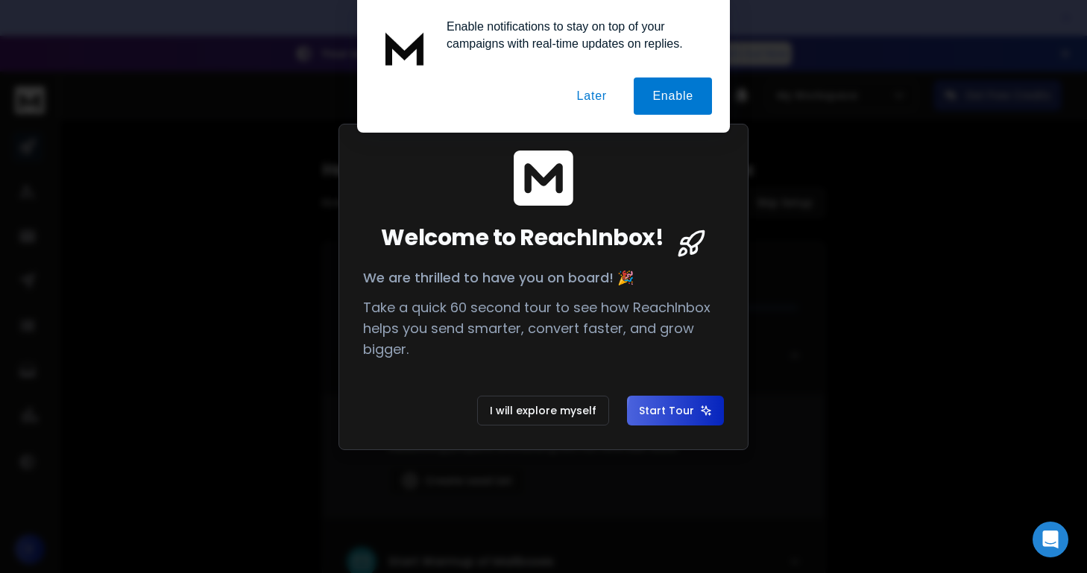
click at [603, 89] on button "Later" at bounding box center [591, 96] width 67 height 37
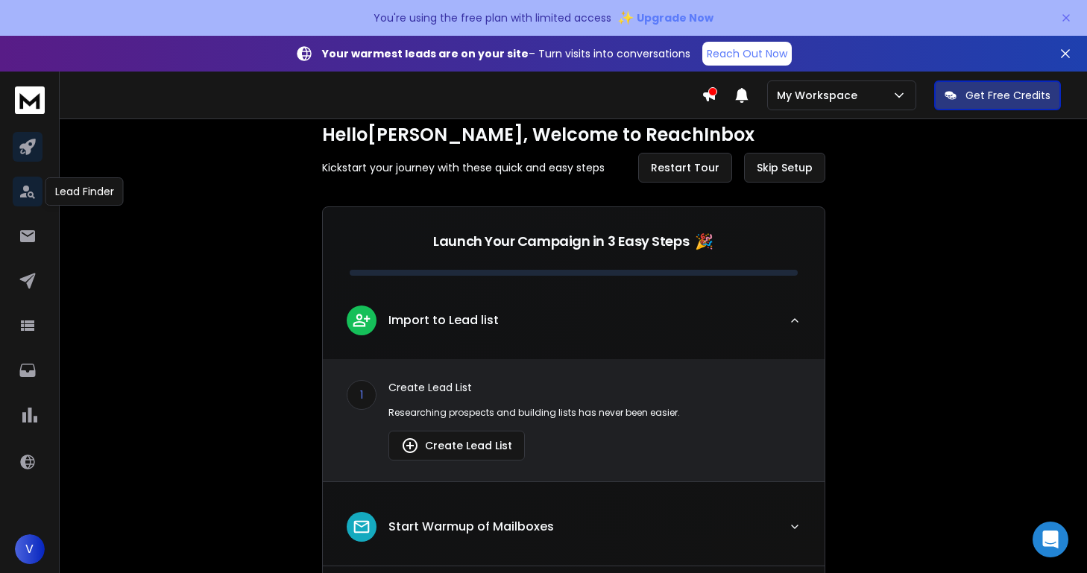
click at [25, 197] on icon at bounding box center [27, 195] width 15 height 7
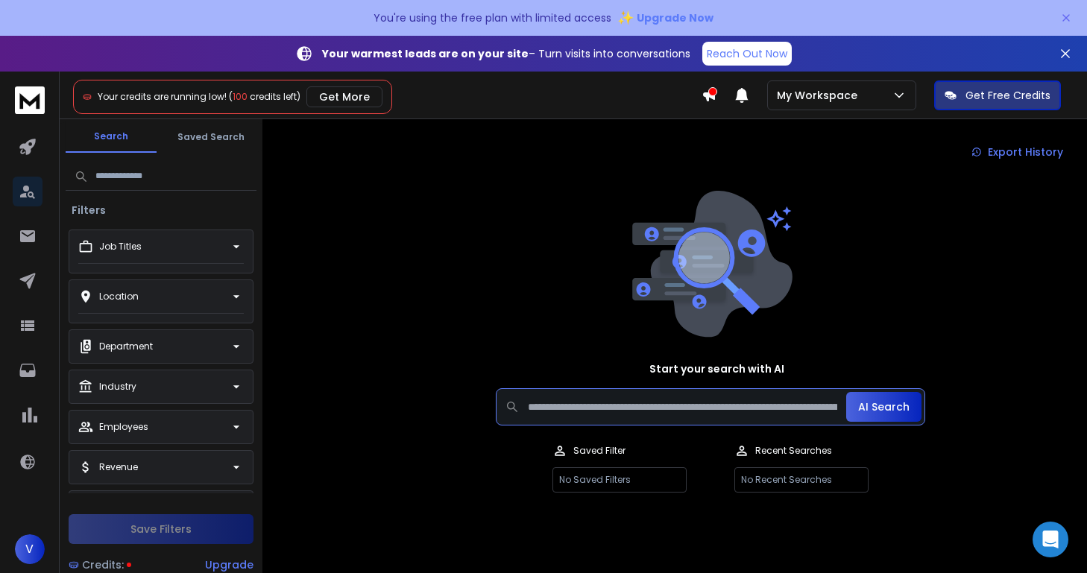
click at [132, 169] on input at bounding box center [161, 176] width 191 height 30
paste input "**********"
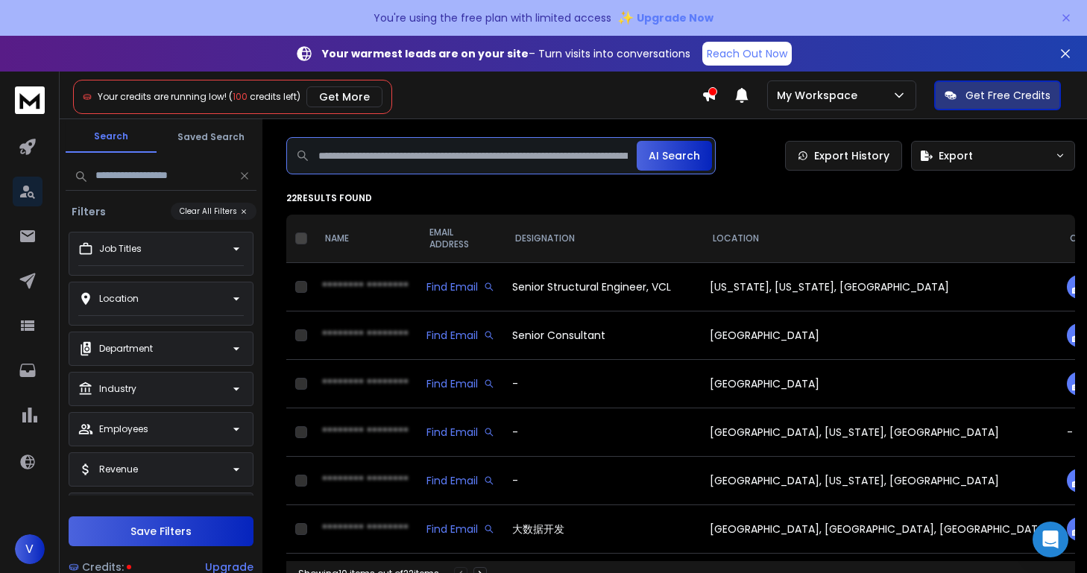
click at [168, 174] on input "**********" at bounding box center [161, 176] width 191 height 30
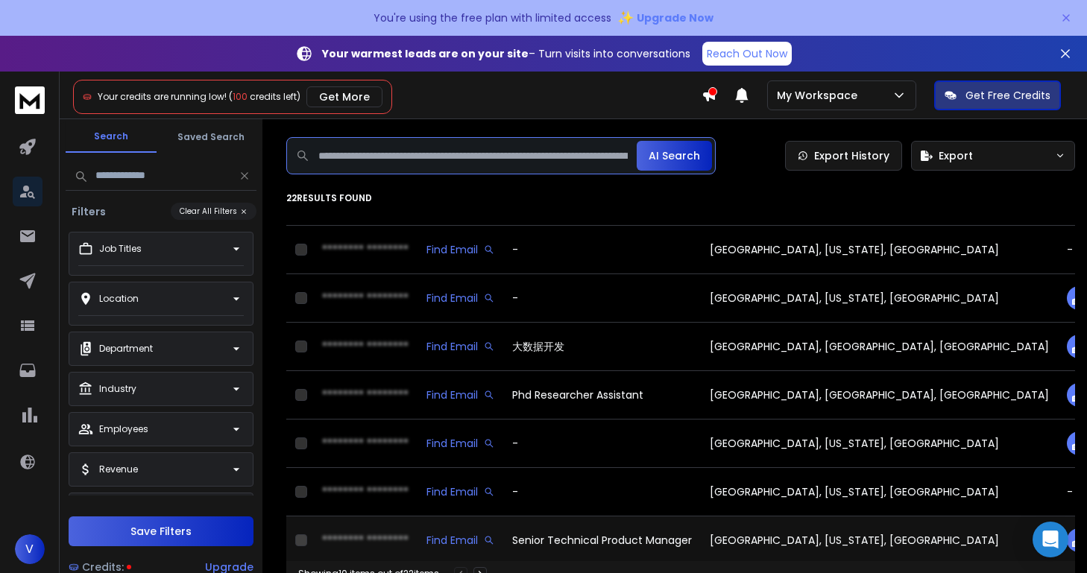
type input "**********"
click at [643, 539] on td "Senior Technical Product Manager" at bounding box center [602, 541] width 198 height 48
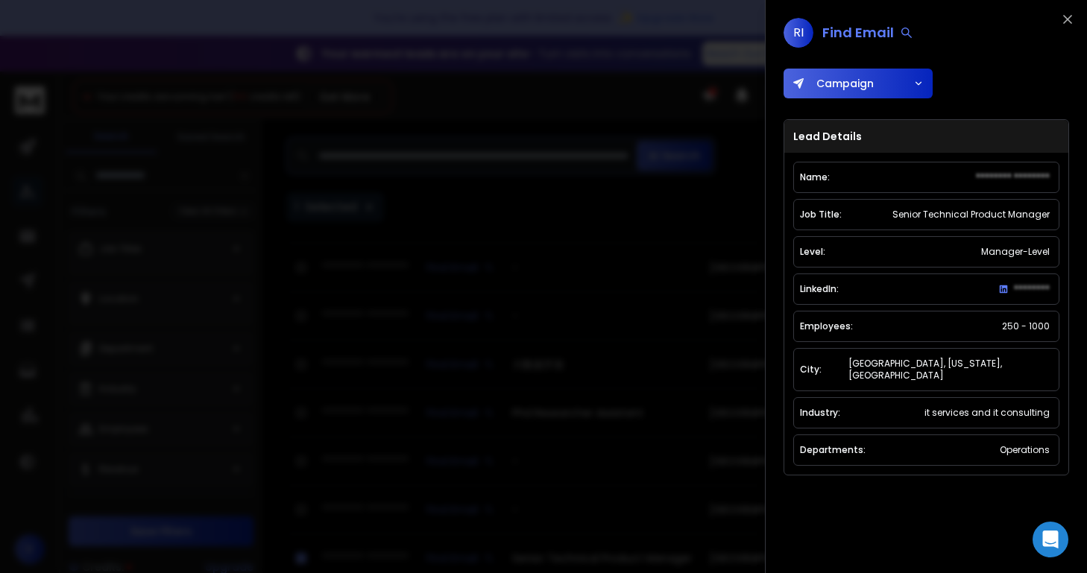
click at [842, 71] on button "Campaign" at bounding box center [857, 84] width 149 height 30
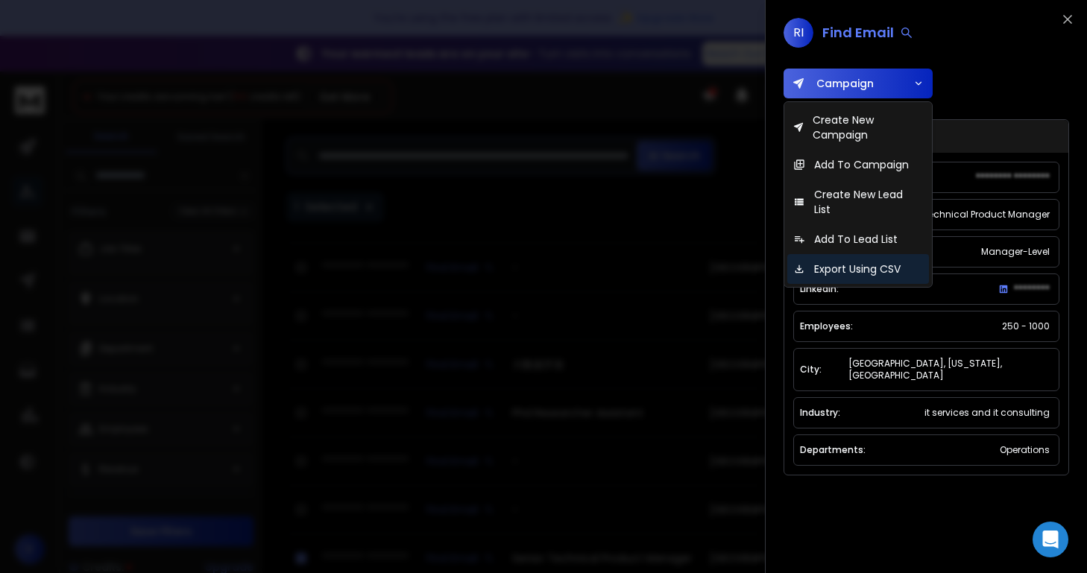
click at [891, 397] on div "Industry: it services and it consulting" at bounding box center [926, 412] width 266 height 31
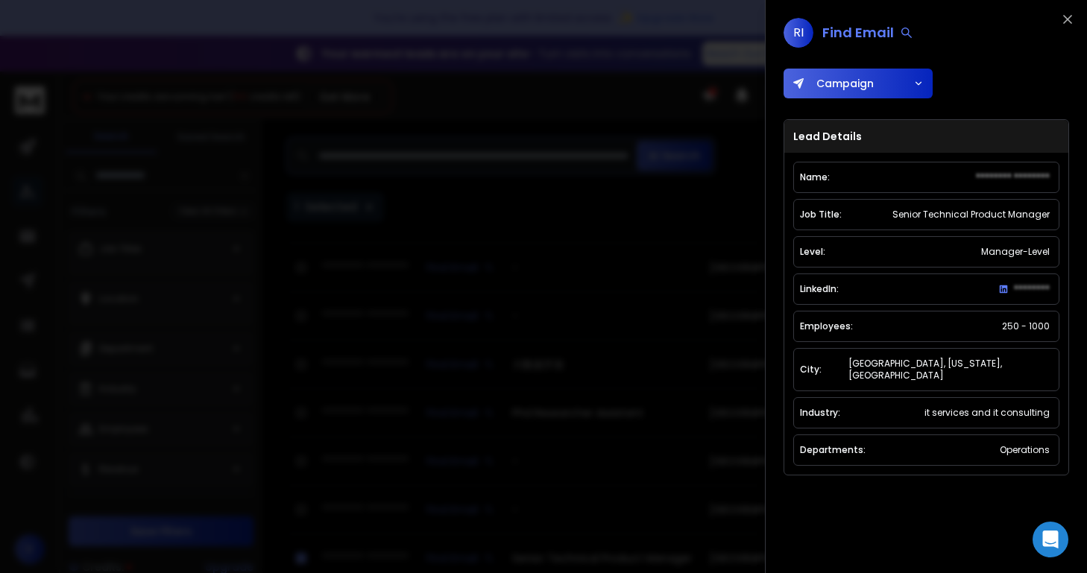
click at [957, 317] on div "Employees: 250 - 1000" at bounding box center [926, 326] width 266 height 31
click at [1007, 288] on icon at bounding box center [1004, 289] width 8 height 8
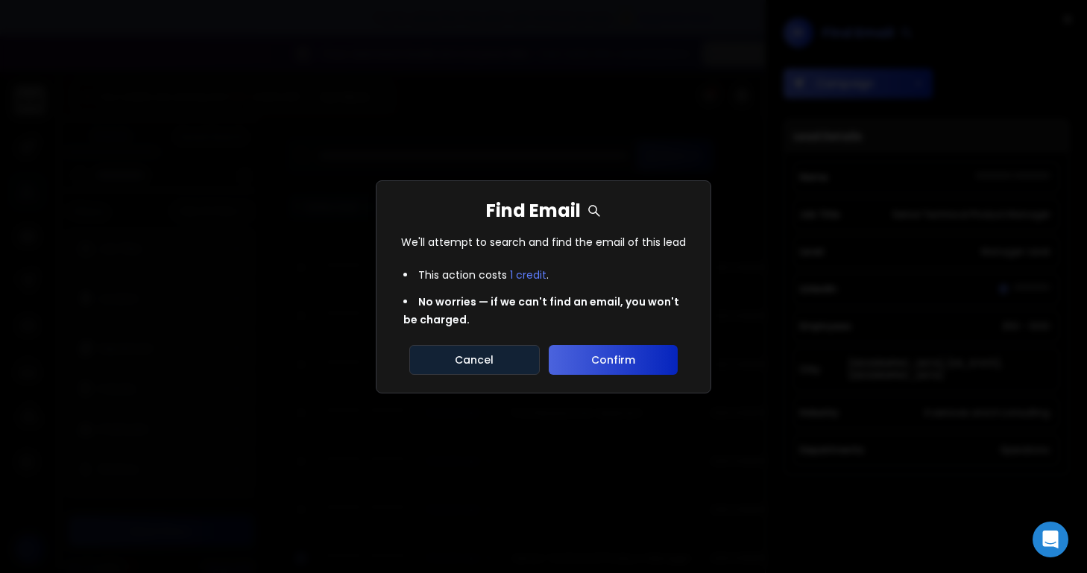
click at [482, 365] on button "Cancel" at bounding box center [474, 360] width 130 height 30
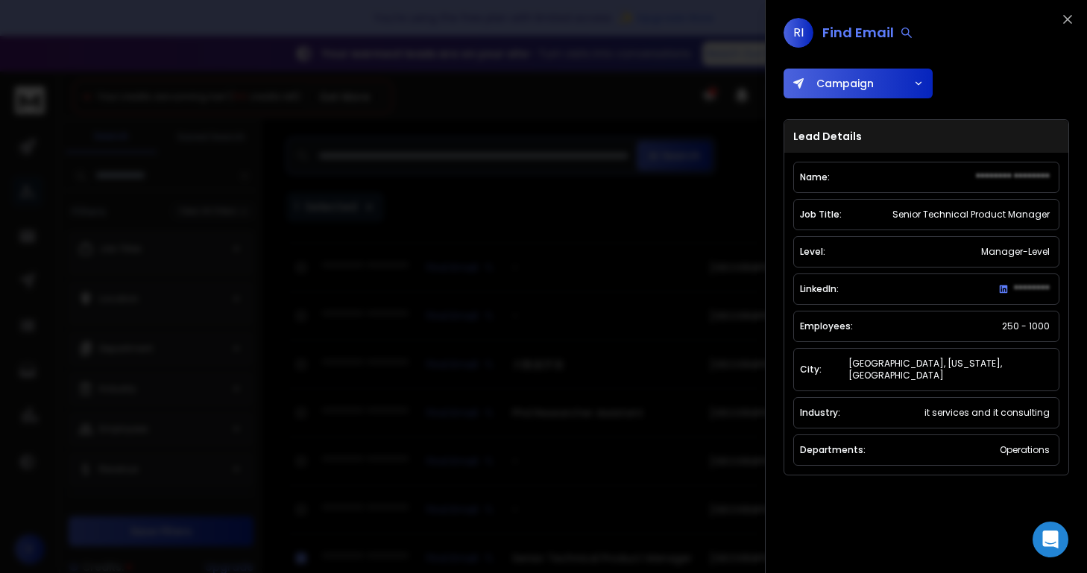
click at [880, 33] on div "Find Email" at bounding box center [867, 32] width 91 height 21
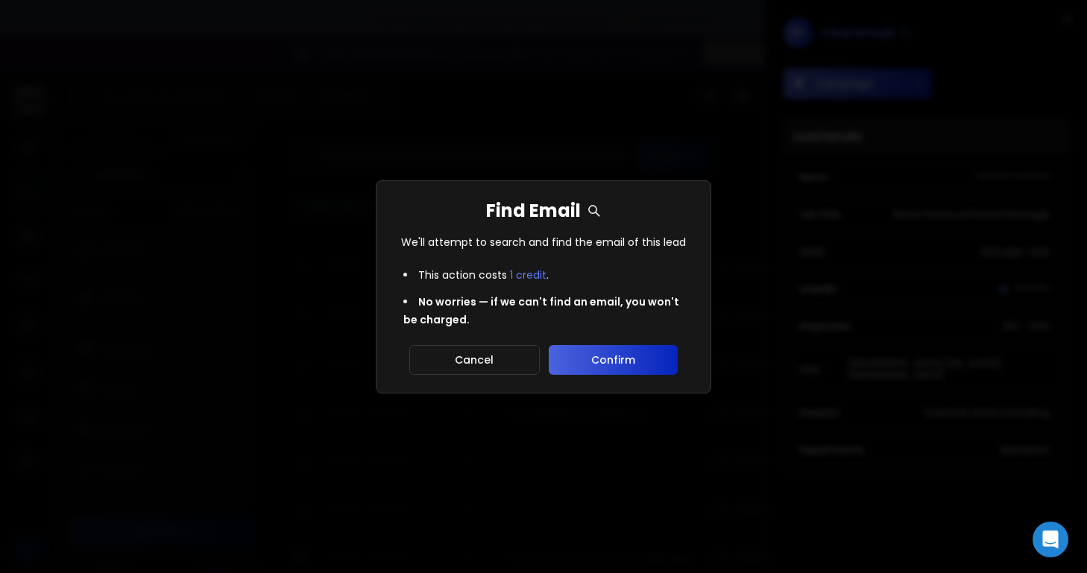
click at [643, 376] on div "Find Email We'll attempt to search and find the email of this lead This action …" at bounding box center [543, 287] width 334 height 212
click at [643, 366] on button "Confirm" at bounding box center [613, 360] width 129 height 30
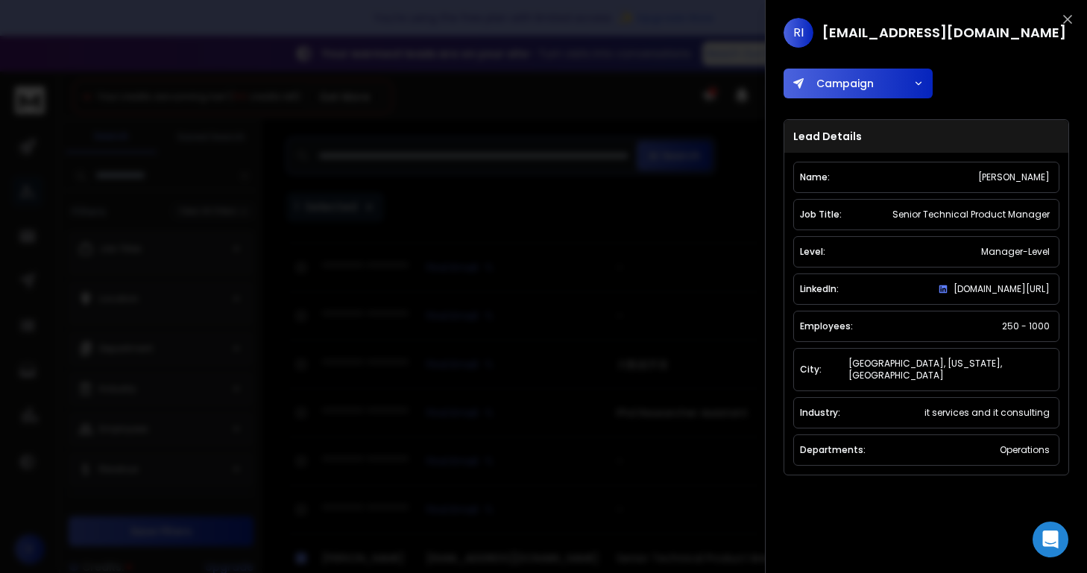
click at [633, 450] on div at bounding box center [543, 286] width 1087 height 573
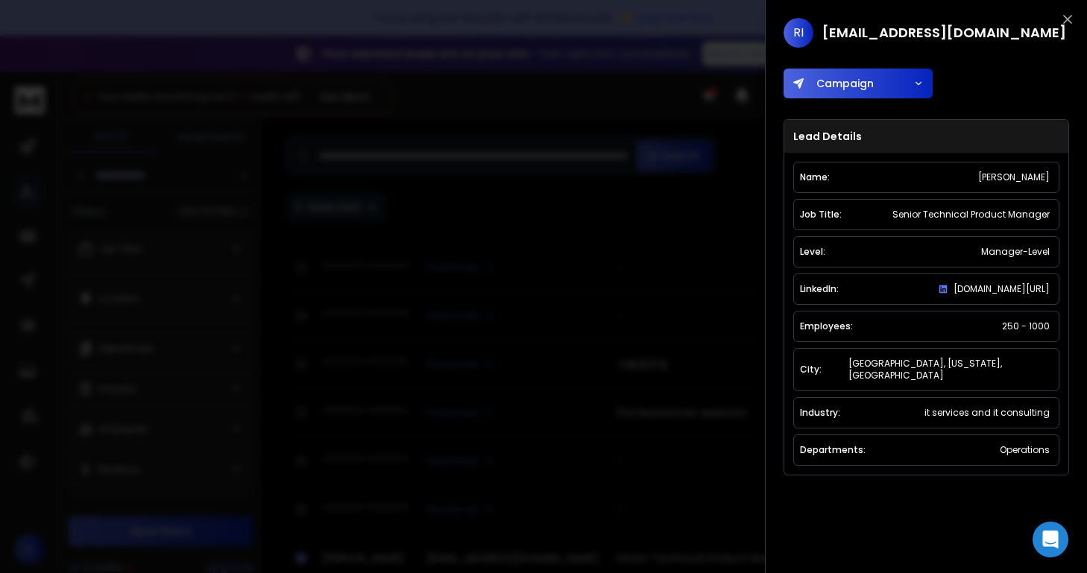
click at [927, 336] on div "Employees: 250 - 1000" at bounding box center [926, 326] width 266 height 31
click at [932, 404] on div "it services and it consulting" at bounding box center [986, 413] width 131 height 18
click at [849, 76] on span "Campaign" at bounding box center [841, 83] width 63 height 15
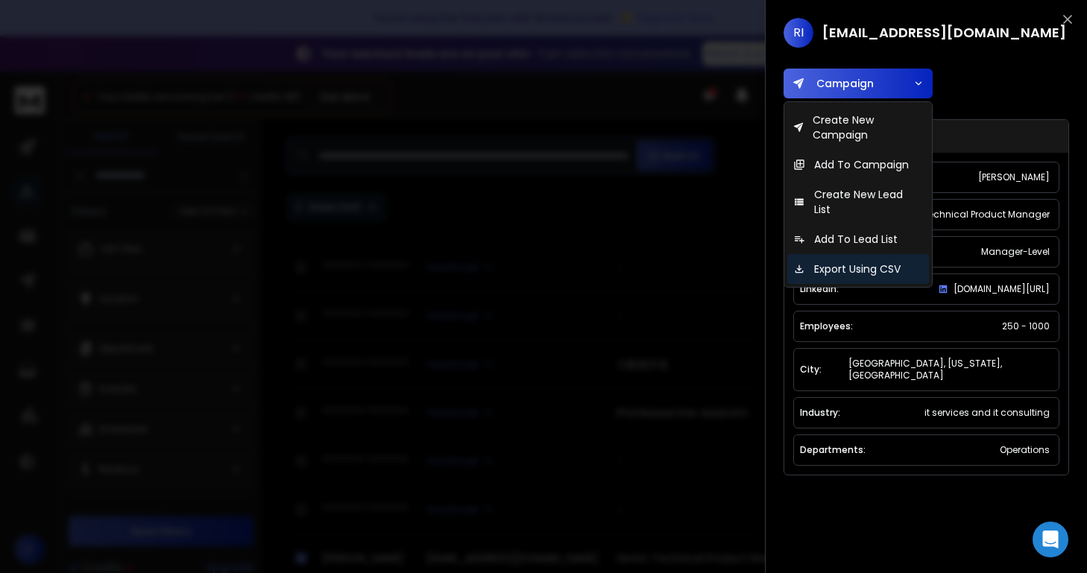
click at [862, 269] on p "Export Using CSV" at bounding box center [857, 269] width 92 height 21
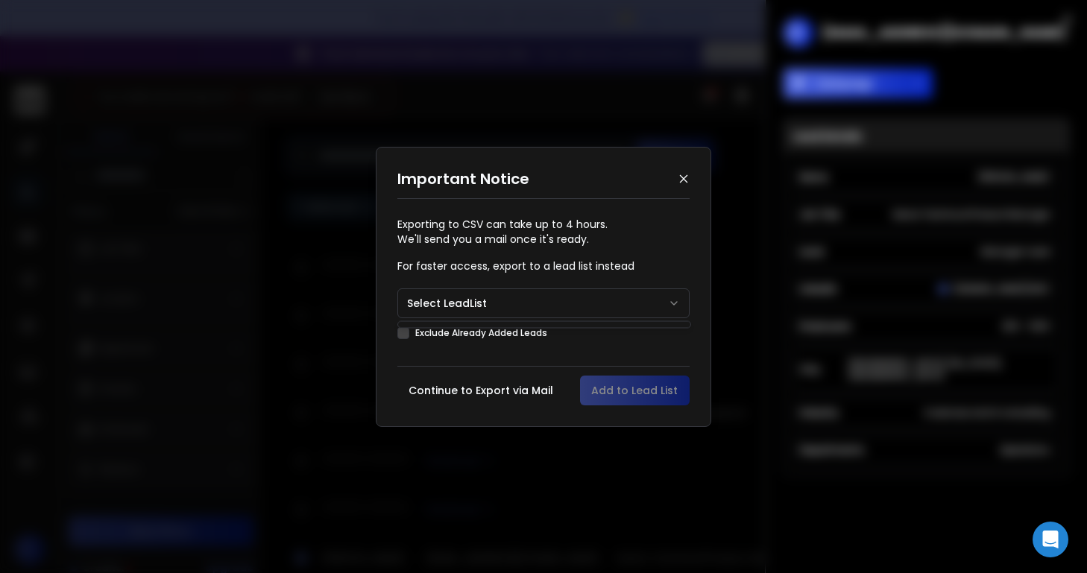
click at [621, 313] on button "Select LeadList" at bounding box center [543, 303] width 292 height 30
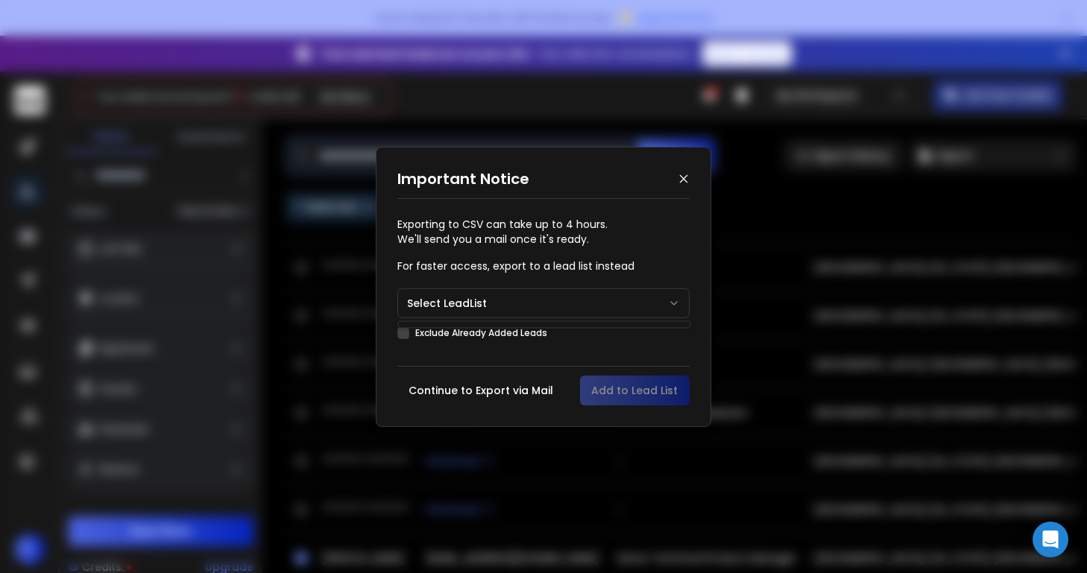
click at [535, 338] on label "Exclude Already Added Leads" at bounding box center [481, 333] width 132 height 12
click at [409, 338] on button "Exclude Already Added Leads" at bounding box center [403, 333] width 12 height 12
click at [610, 384] on div "Continue to Export via Mail Add to Lead List" at bounding box center [543, 386] width 292 height 40
click at [507, 300] on button "Select LeadList" at bounding box center [543, 303] width 292 height 30
click at [485, 326] on div at bounding box center [544, 325] width 292 height 6
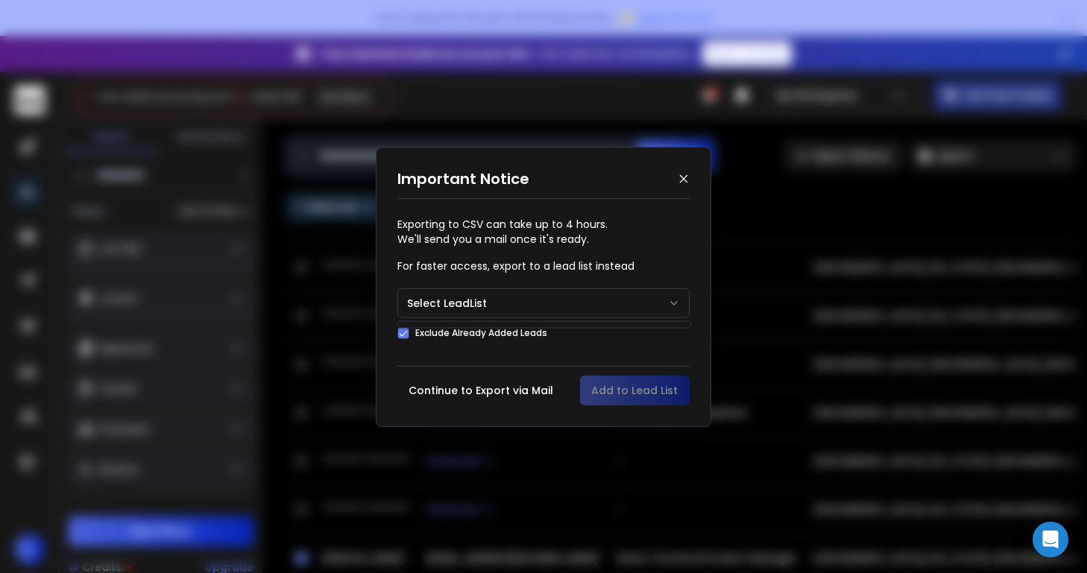
click at [681, 178] on icon at bounding box center [684, 179] width 12 height 12
